Goal: Task Accomplishment & Management: Manage account settings

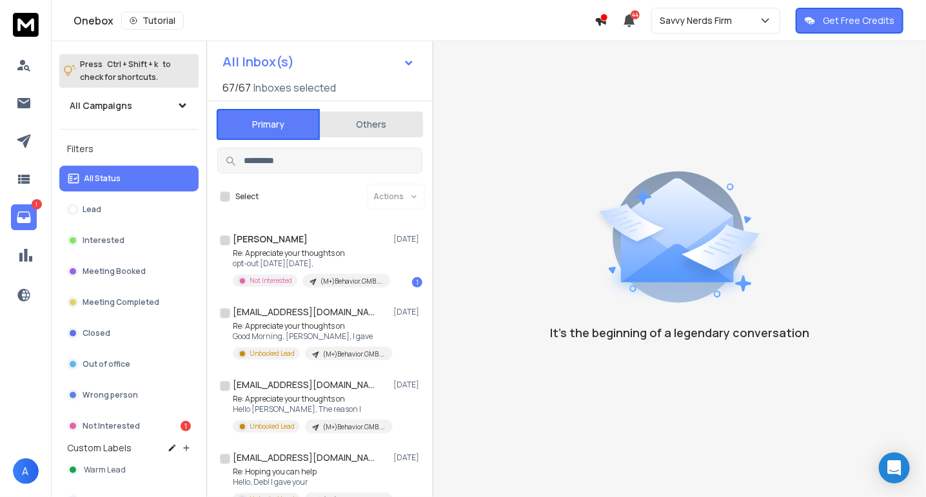
click at [294, 264] on p "opt-out [DATE][DATE]," at bounding box center [310, 264] width 155 height 10
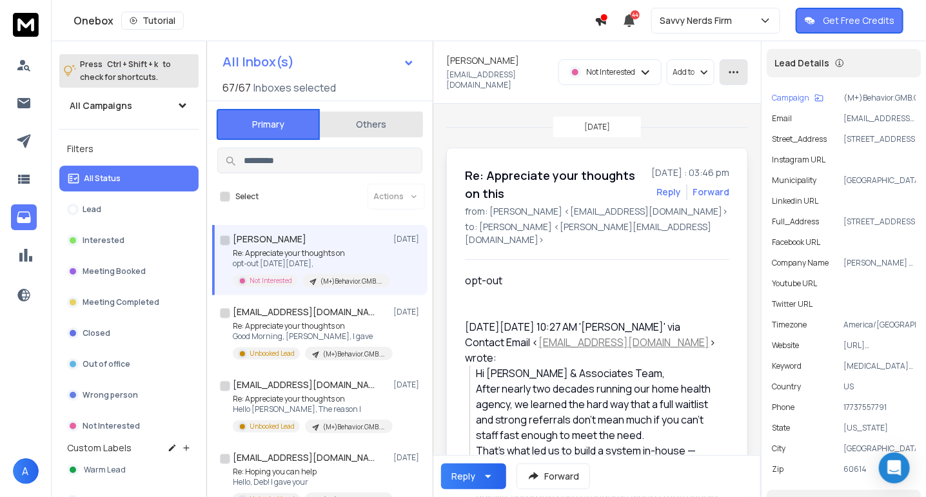
click at [748, 68] on button "button" at bounding box center [734, 72] width 28 height 26
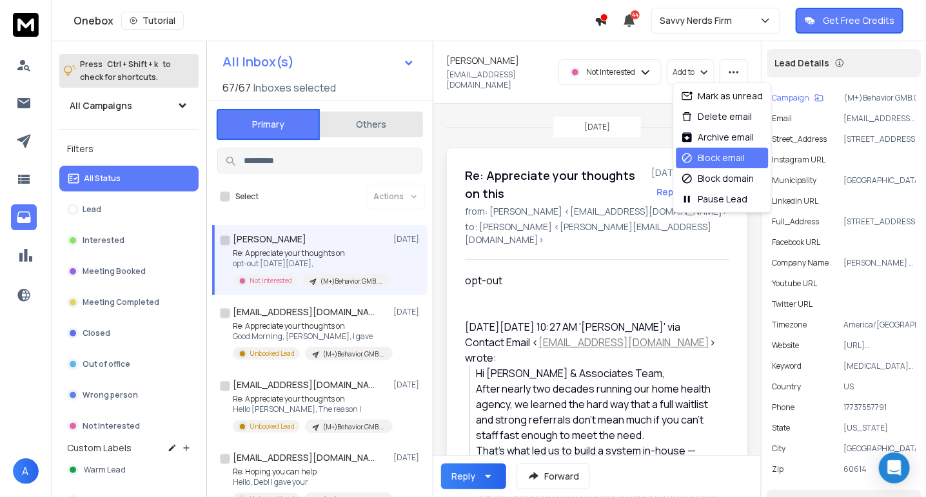
click at [709, 161] on div "Block email" at bounding box center [714, 158] width 64 height 13
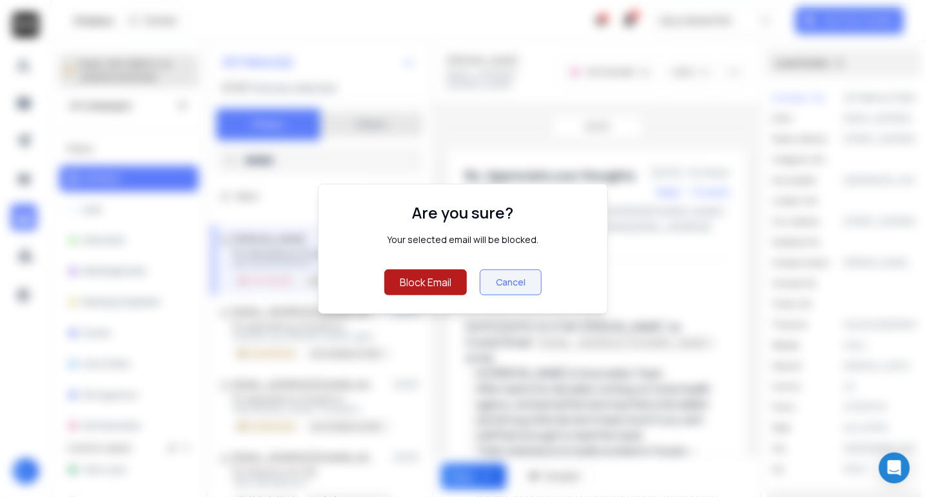
click at [402, 276] on button "Block Email" at bounding box center [425, 283] width 83 height 26
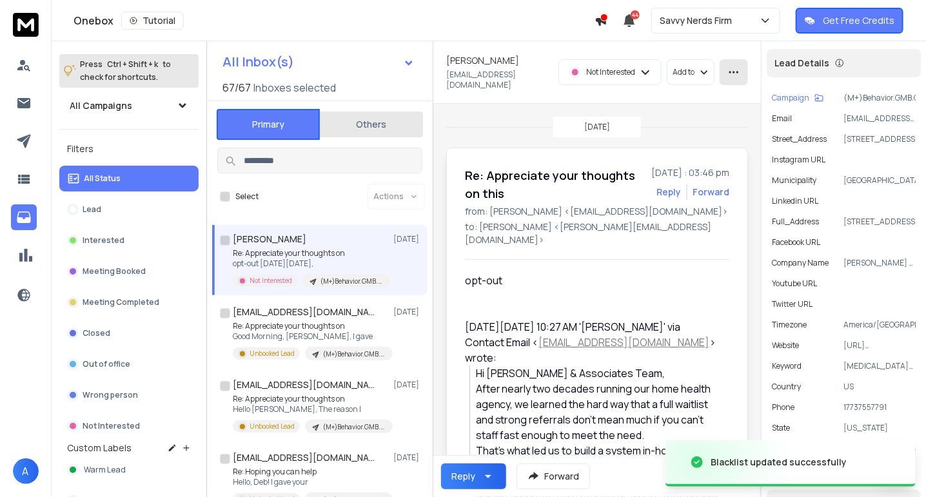
click at [748, 64] on button "button" at bounding box center [734, 72] width 28 height 26
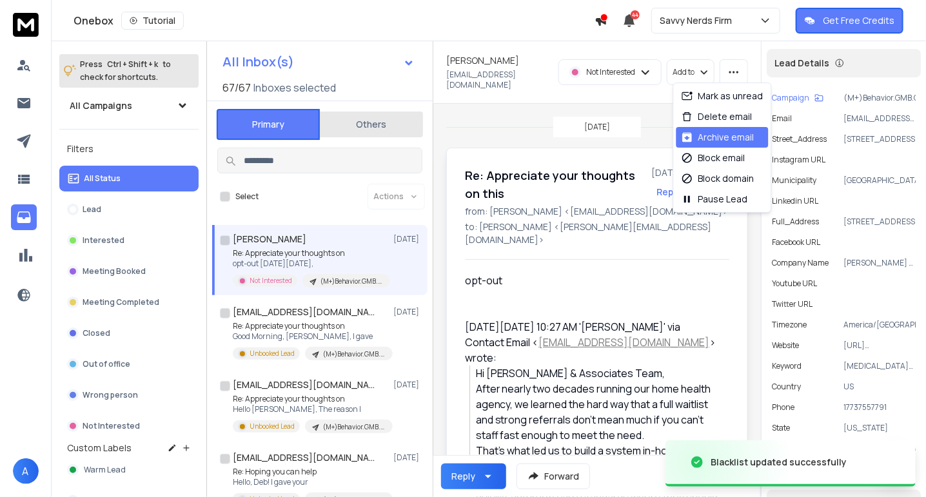
click at [707, 134] on div "Archive email" at bounding box center [718, 137] width 73 height 13
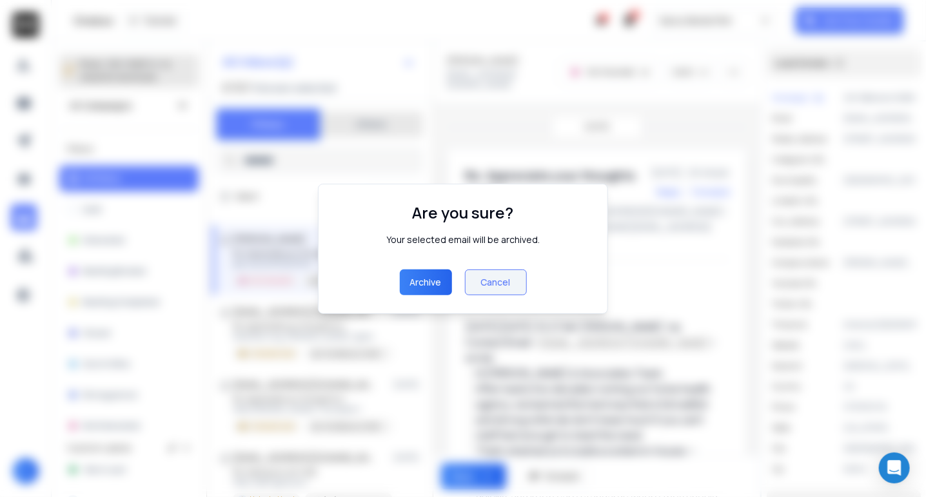
click at [411, 281] on p "archive" at bounding box center [426, 282] width 32 height 13
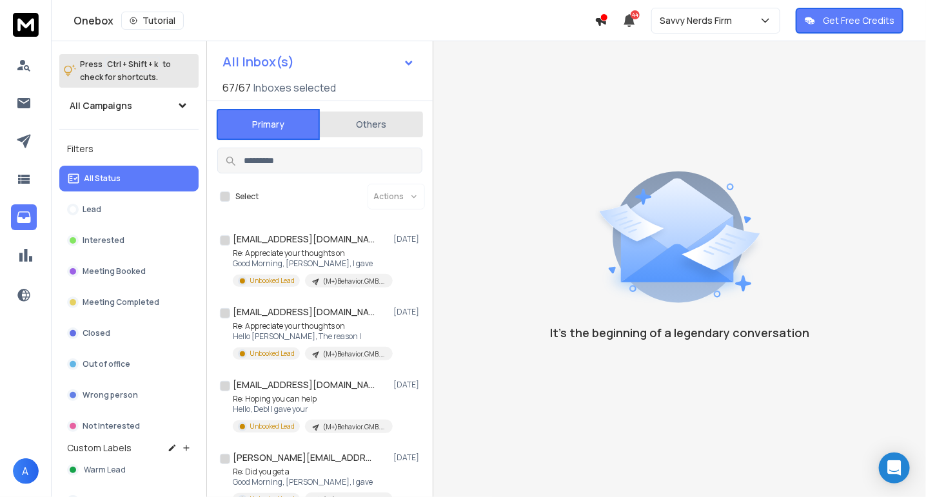
click at [23, 370] on div "A" at bounding box center [26, 248] width 52 height 497
